Goal: Navigation & Orientation: Find specific page/section

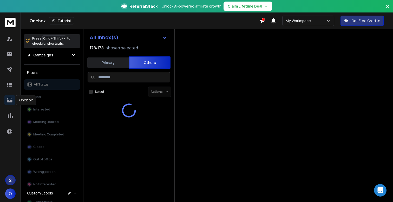
click at [147, 66] on button "Others" at bounding box center [150, 62] width 42 height 12
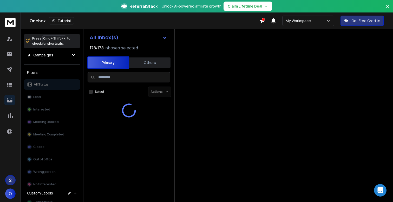
click at [122, 66] on button "Primary" at bounding box center [108, 62] width 42 height 12
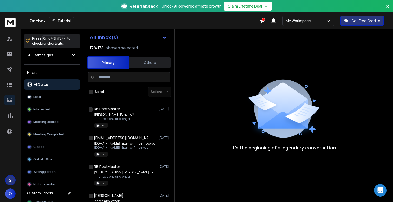
click at [158, 66] on button "Others" at bounding box center [150, 62] width 42 height 11
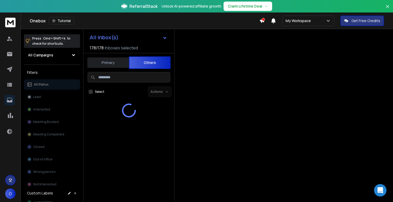
click at [125, 68] on div "Primary Others Select Actions" at bounding box center [128, 114] width 91 height 115
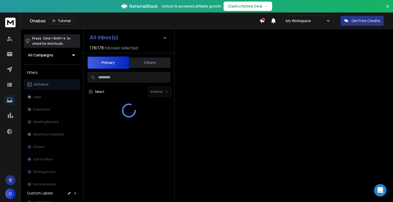
click at [120, 68] on button "Primary" at bounding box center [108, 62] width 42 height 12
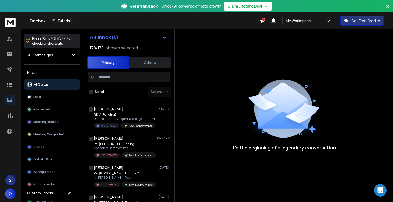
click at [141, 60] on button "Others" at bounding box center [150, 62] width 42 height 11
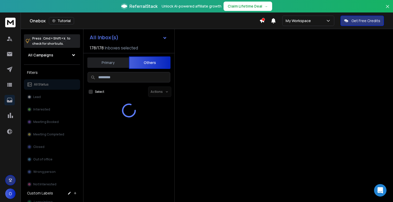
click at [117, 60] on button "Primary" at bounding box center [108, 62] width 42 height 11
click at [148, 60] on button "Others" at bounding box center [150, 62] width 42 height 12
click at [117, 61] on button "Primary" at bounding box center [108, 62] width 42 height 11
drag, startPoint x: 169, startPoint y: 59, endPoint x: 164, endPoint y: 60, distance: 4.7
click at [164, 60] on button "Others" at bounding box center [150, 62] width 42 height 12
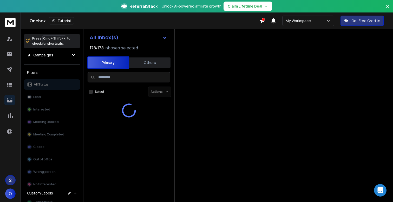
drag, startPoint x: 124, startPoint y: 62, endPoint x: 110, endPoint y: 63, distance: 13.8
click at [124, 62] on button "Primary" at bounding box center [108, 62] width 42 height 12
click at [110, 63] on button "Primary" at bounding box center [108, 62] width 42 height 12
click at [108, 64] on button "Primary" at bounding box center [108, 62] width 42 height 12
drag, startPoint x: 108, startPoint y: 64, endPoint x: 97, endPoint y: 66, distance: 10.9
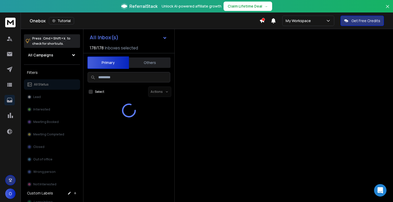
click at [108, 64] on button "Primary" at bounding box center [108, 62] width 42 height 12
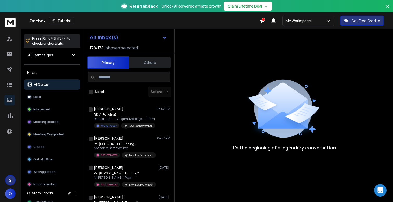
click at [97, 66] on button "Primary" at bounding box center [108, 62] width 42 height 12
